Goal: Task Accomplishment & Management: Use online tool/utility

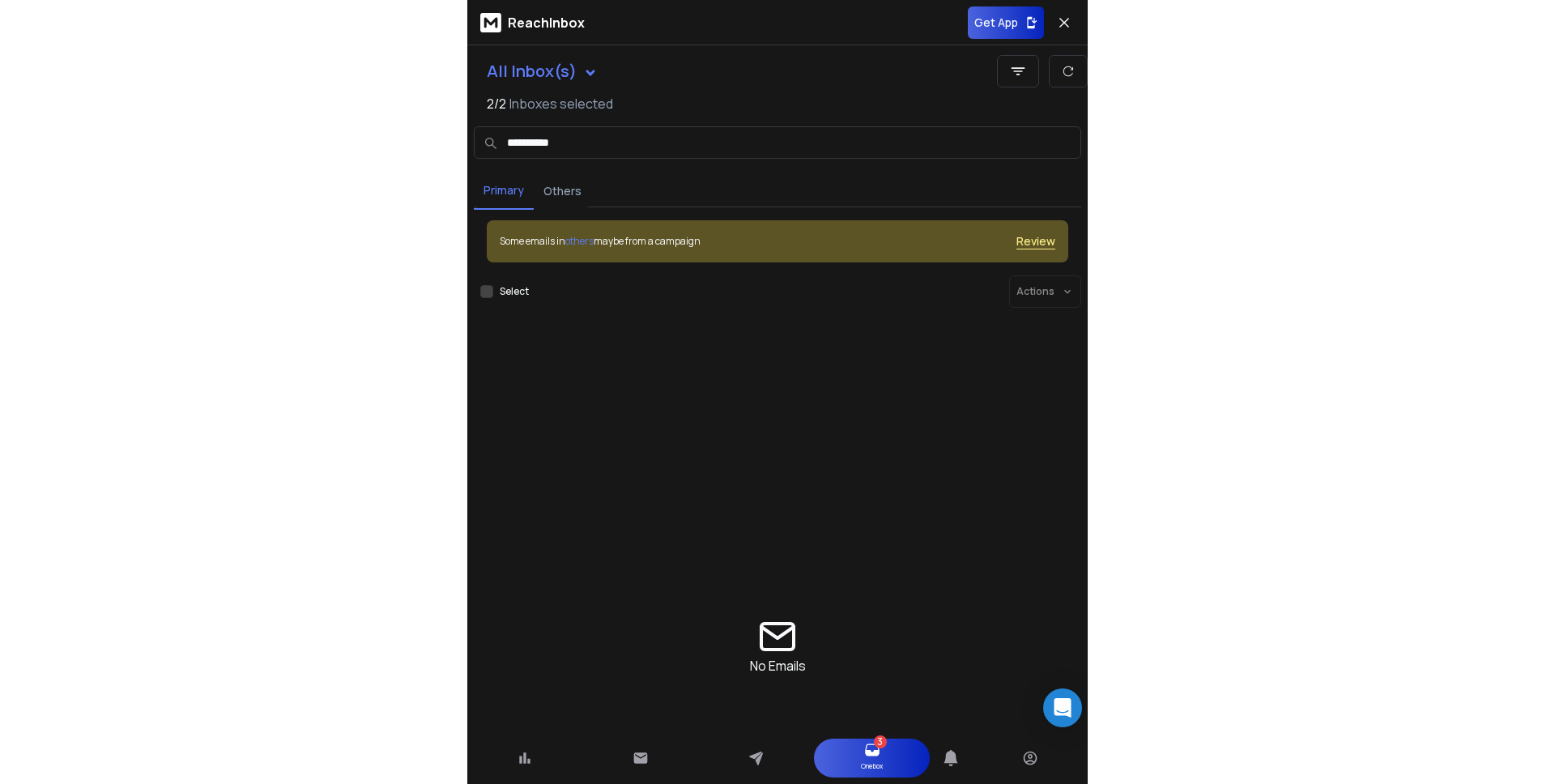
scroll to position [103, 0]
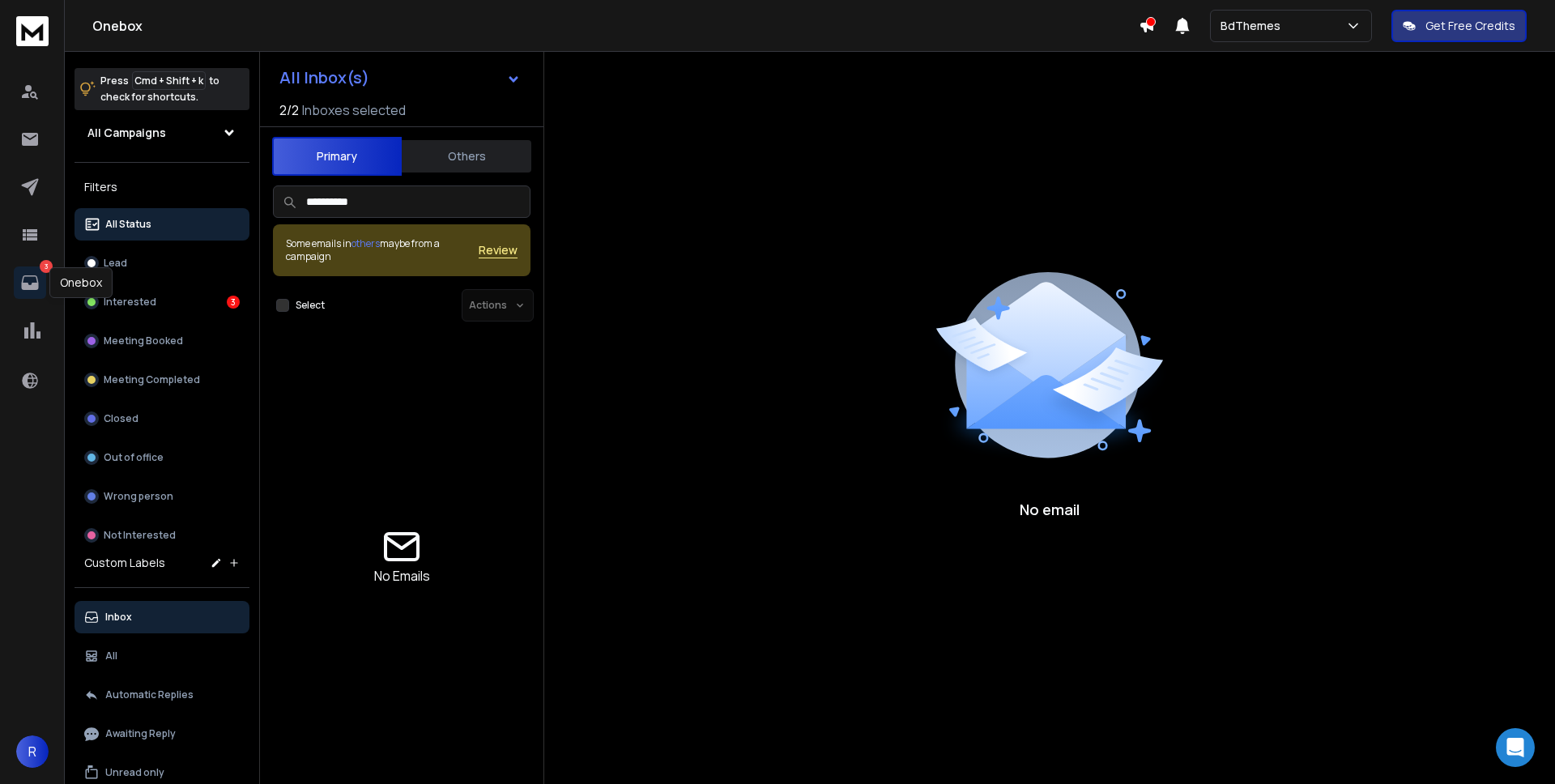
click at [39, 276] on link "3" at bounding box center [30, 282] width 32 height 32
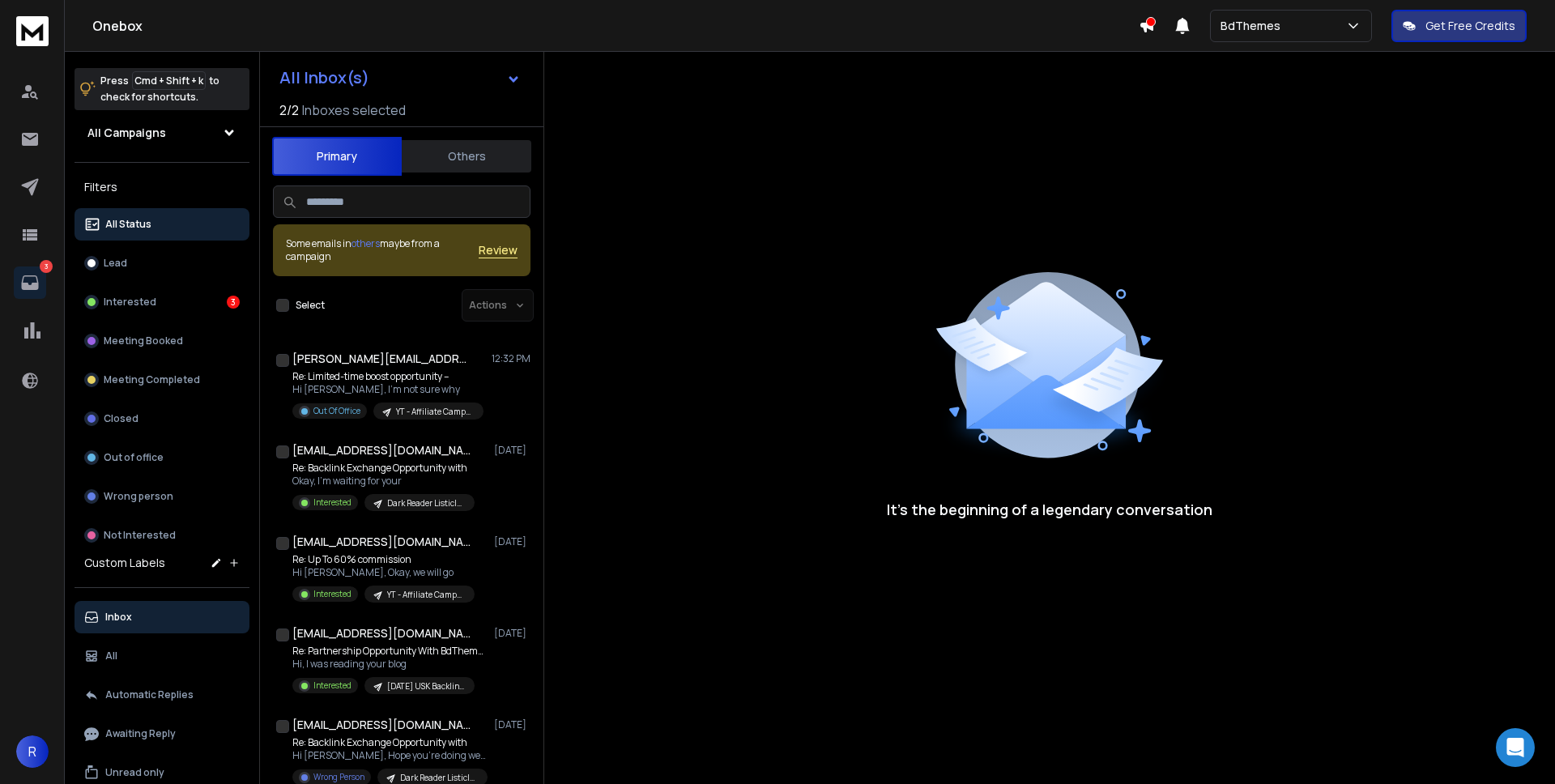
click at [675, 50] on div "Onebox BdThemes Get Free Credits" at bounding box center [778, 26] width 1555 height 52
click at [469, 154] on button "Others" at bounding box center [467, 156] width 130 height 36
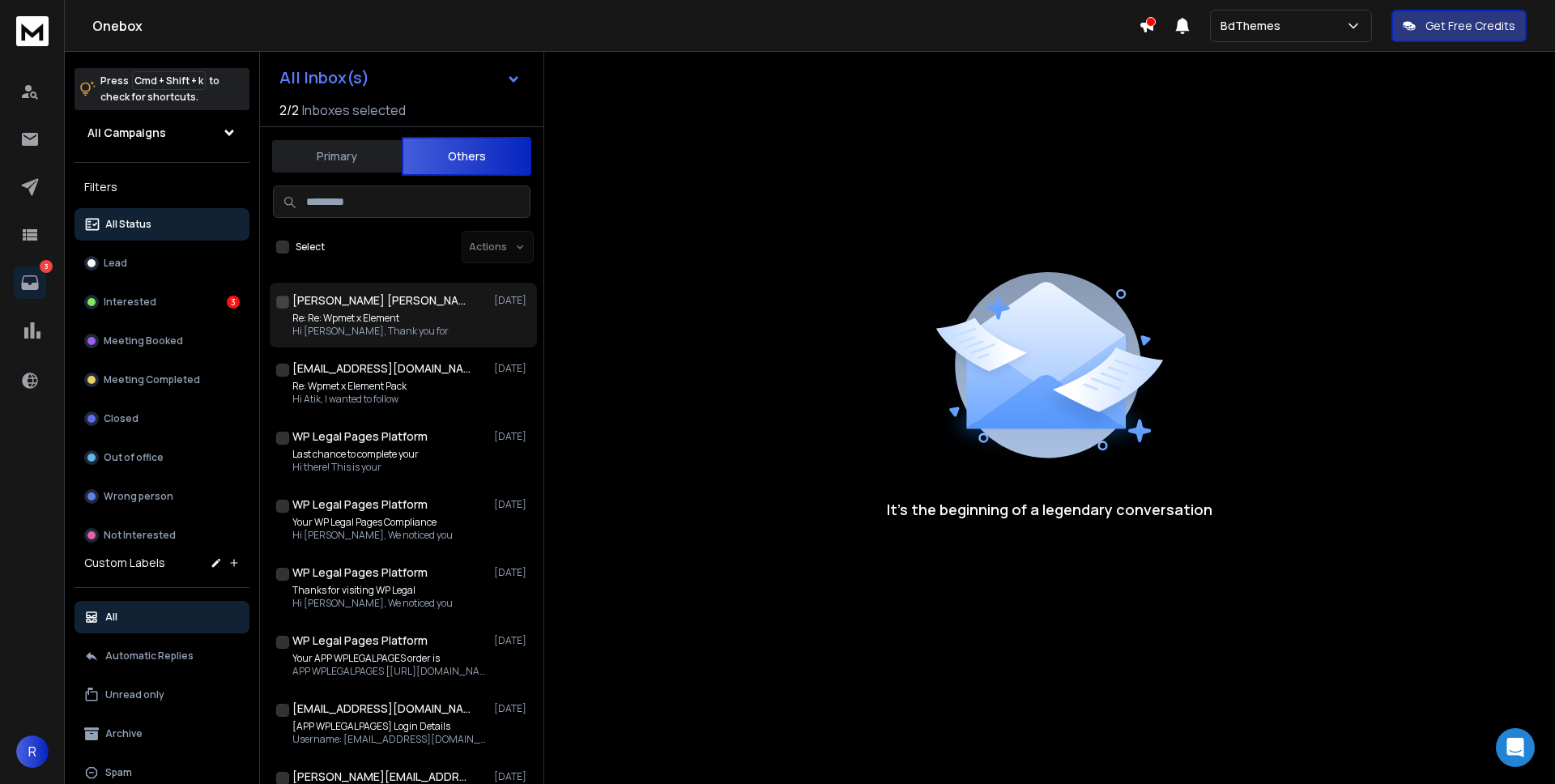
click at [436, 317] on div "Re: Re: Wpmet x Element Hi Hridoy Bhai, Thank you for" at bounding box center [411, 324] width 238 height 26
